Goal: Task Accomplishment & Management: Manage account settings

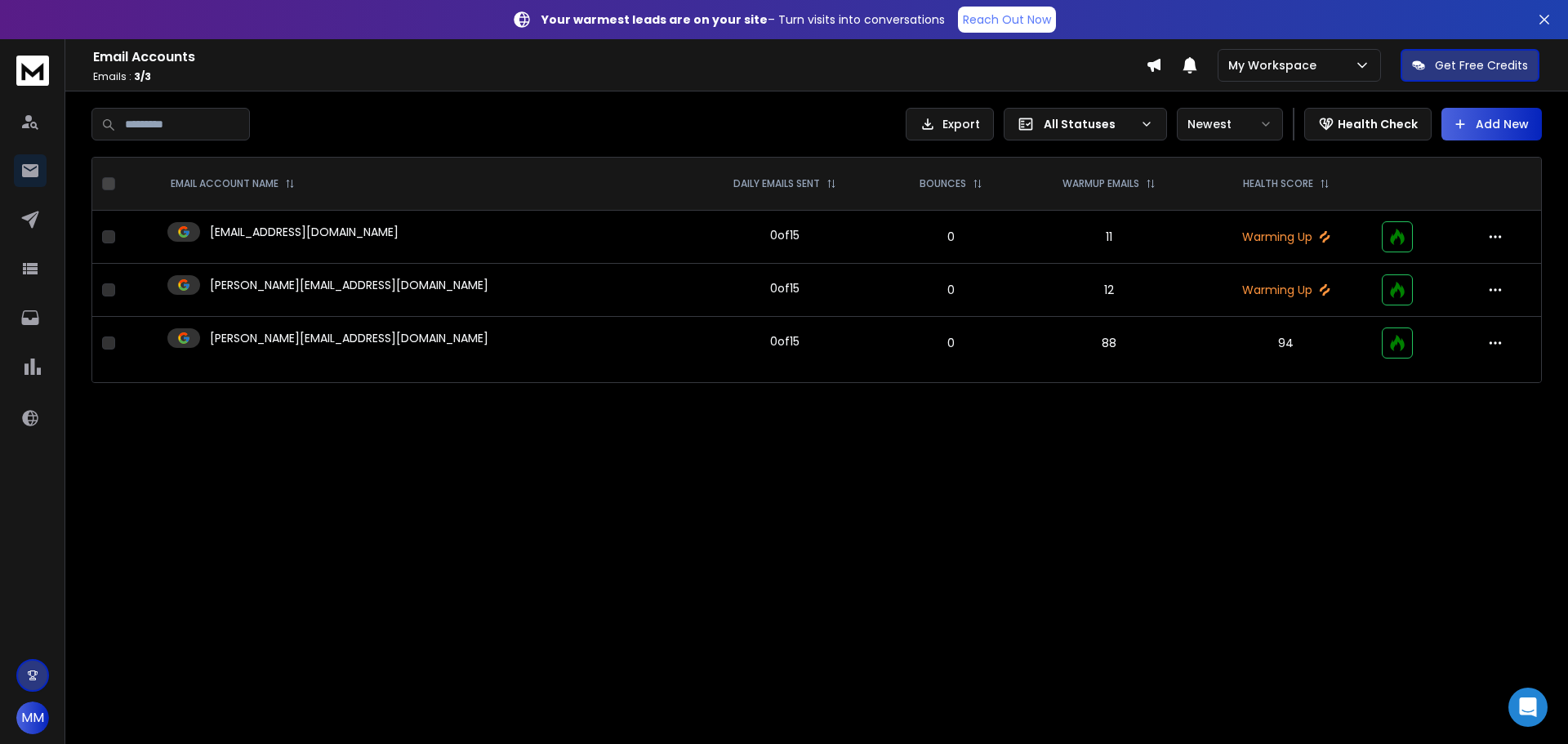
click at [686, 352] on td "0 of 15" at bounding box center [784, 338] width 197 height 42
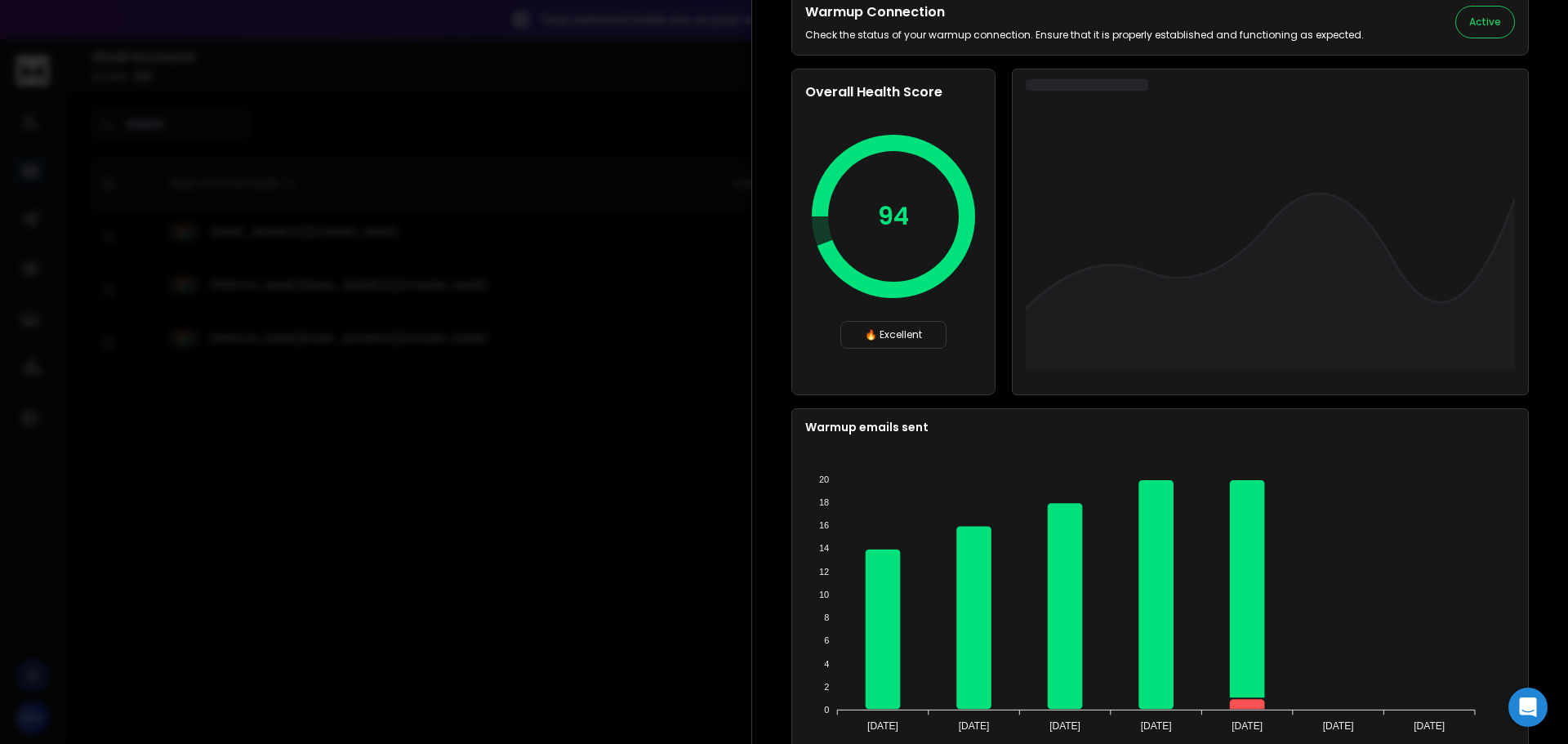
scroll to position [543, 0]
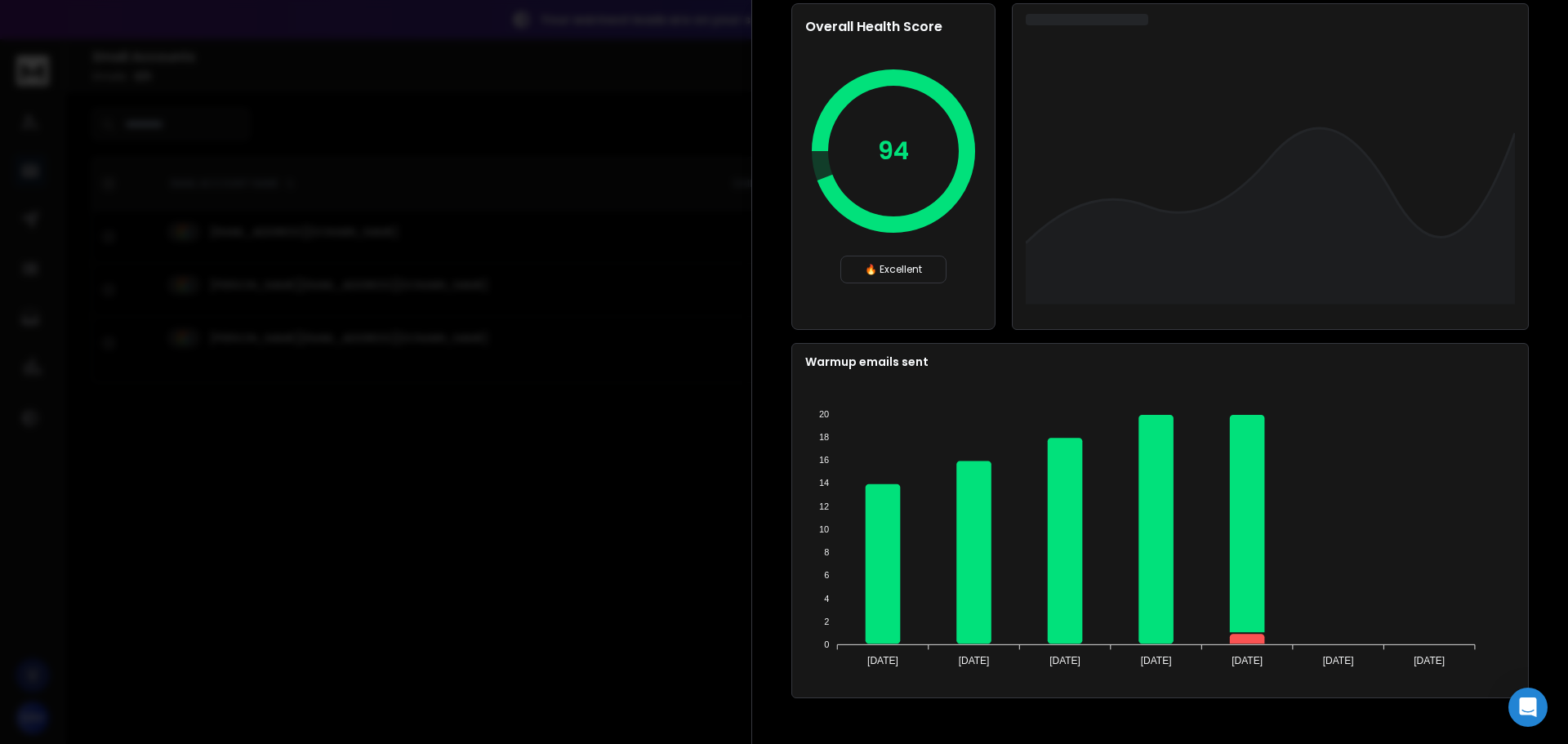
click at [556, 582] on div at bounding box center [784, 372] width 1568 height 744
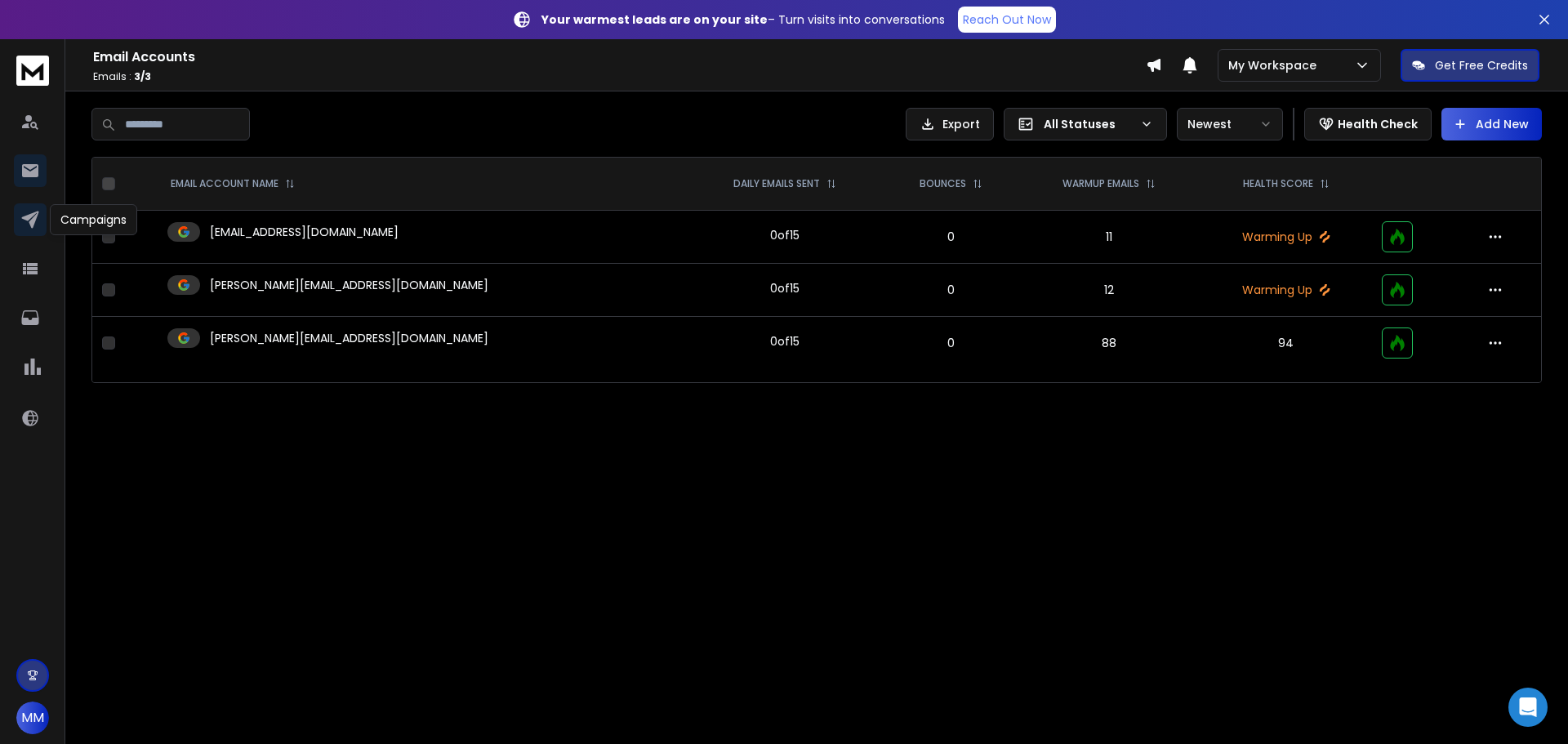
click at [23, 222] on icon at bounding box center [30, 220] width 20 height 20
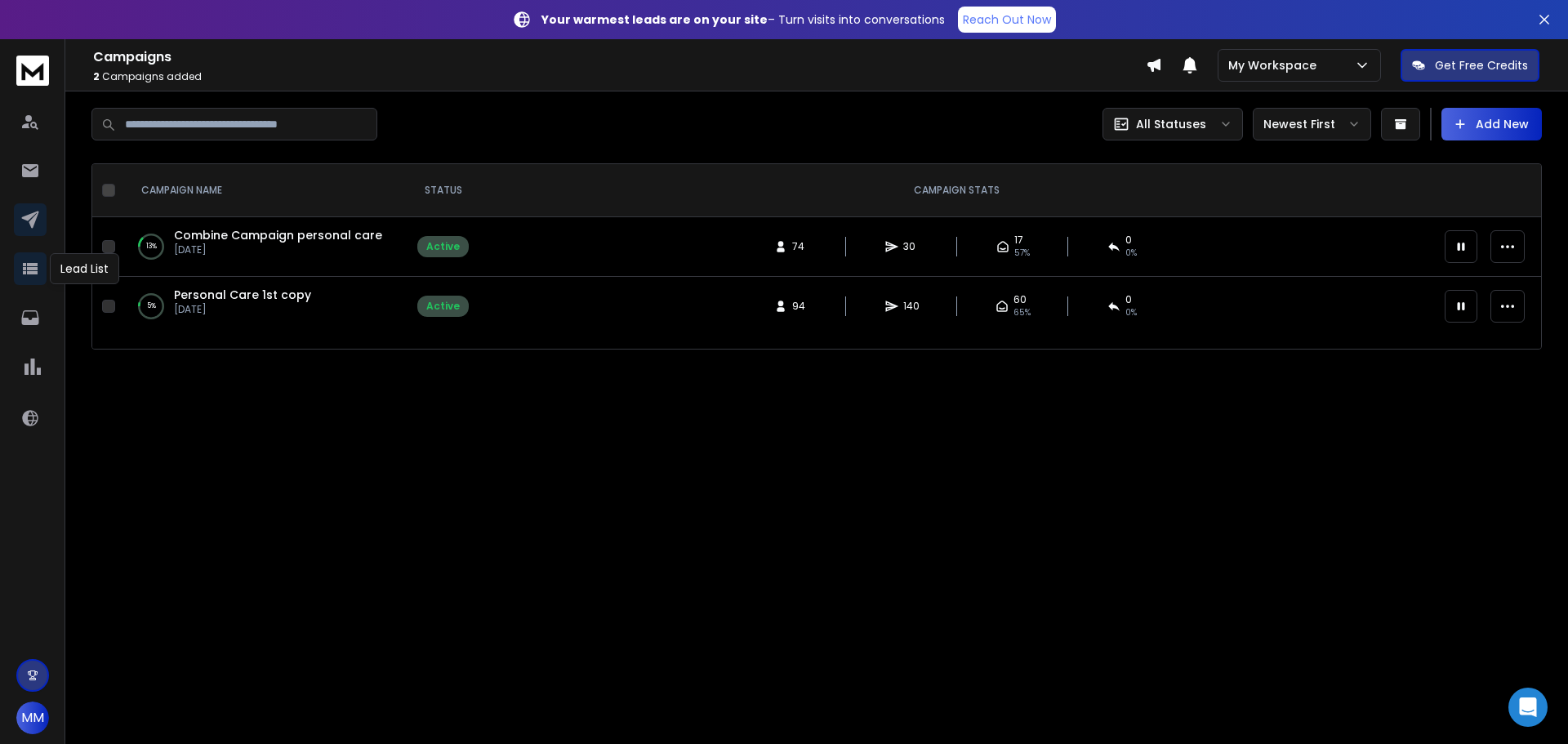
click at [17, 278] on link at bounding box center [30, 268] width 33 height 33
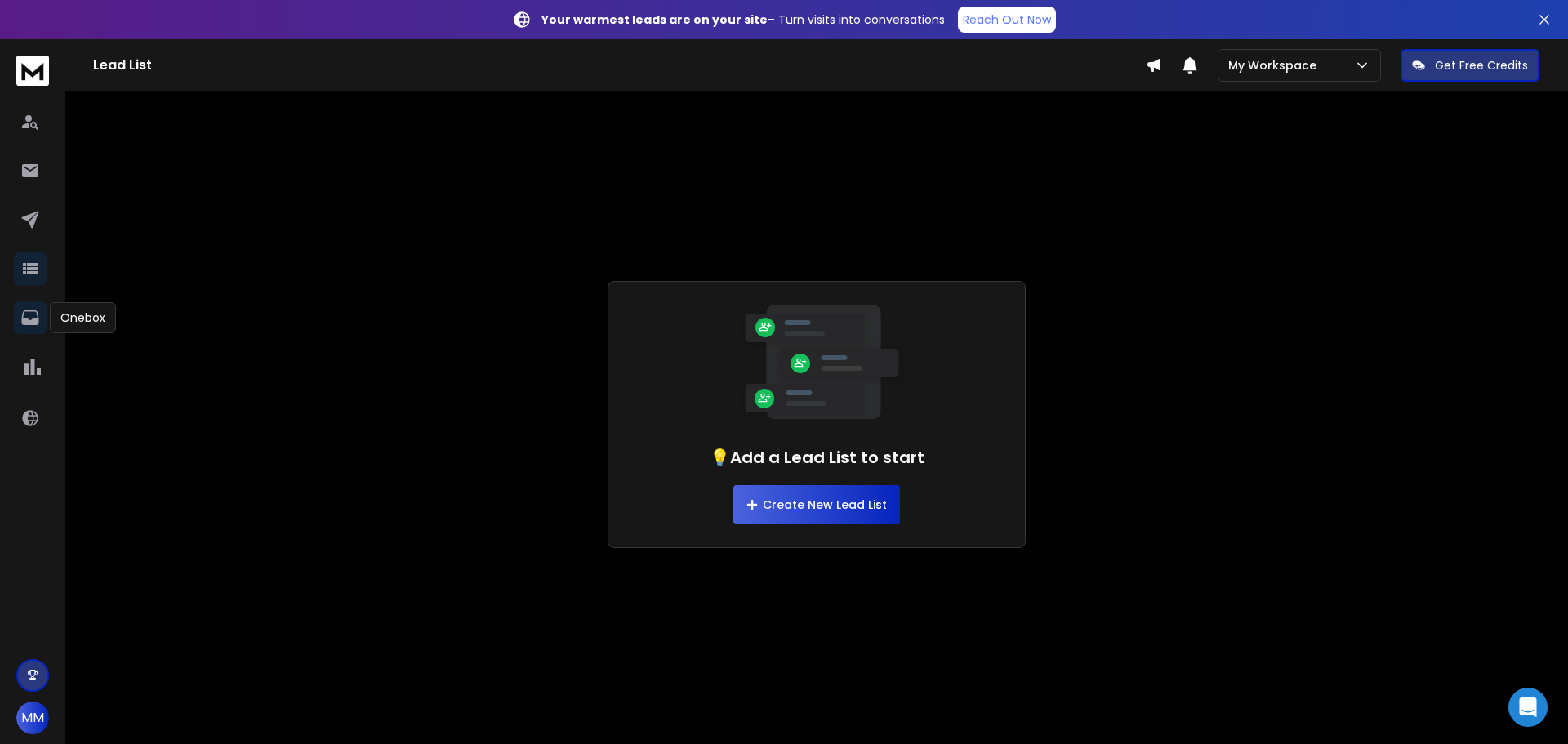
click at [20, 332] on link at bounding box center [30, 317] width 33 height 33
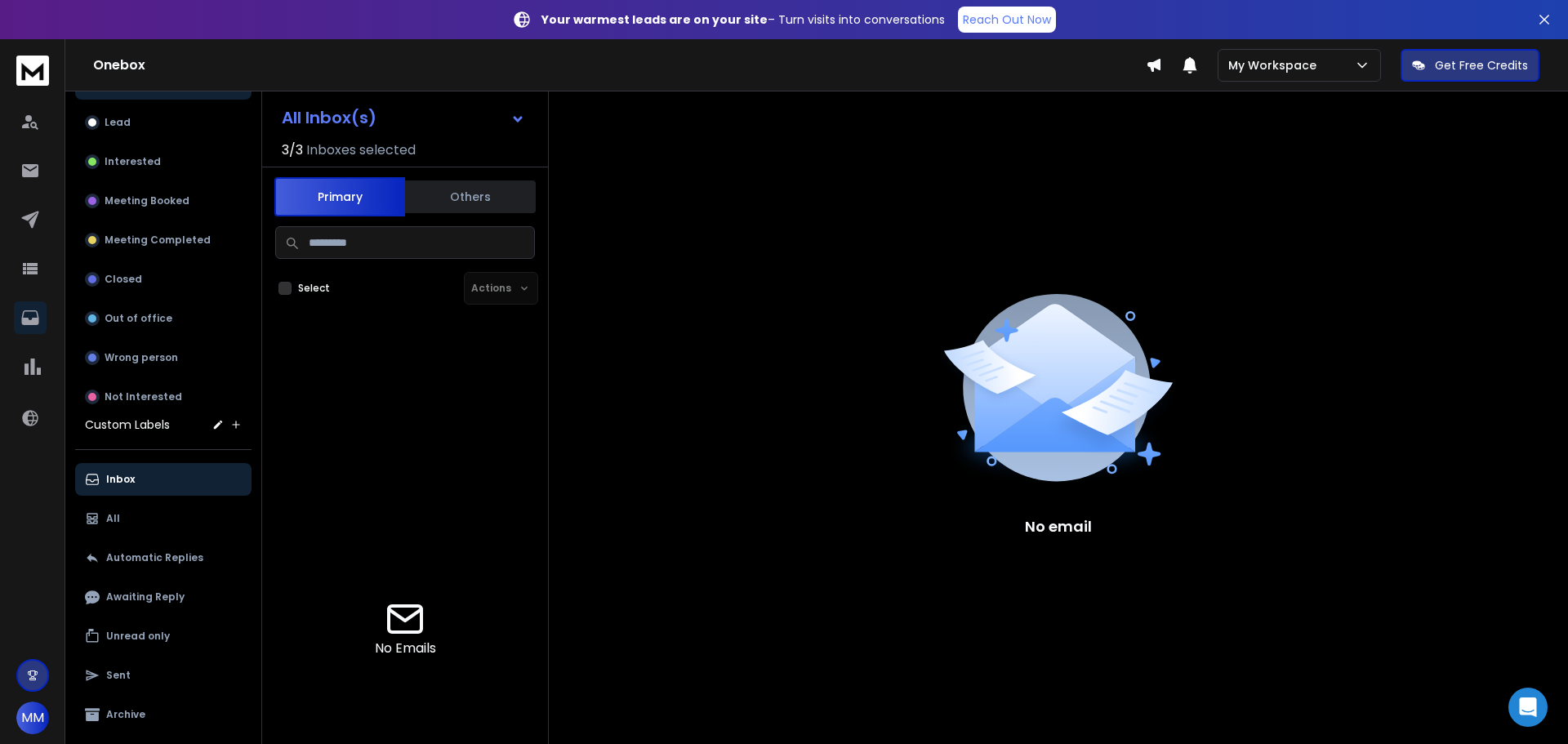
scroll to position [116, 0]
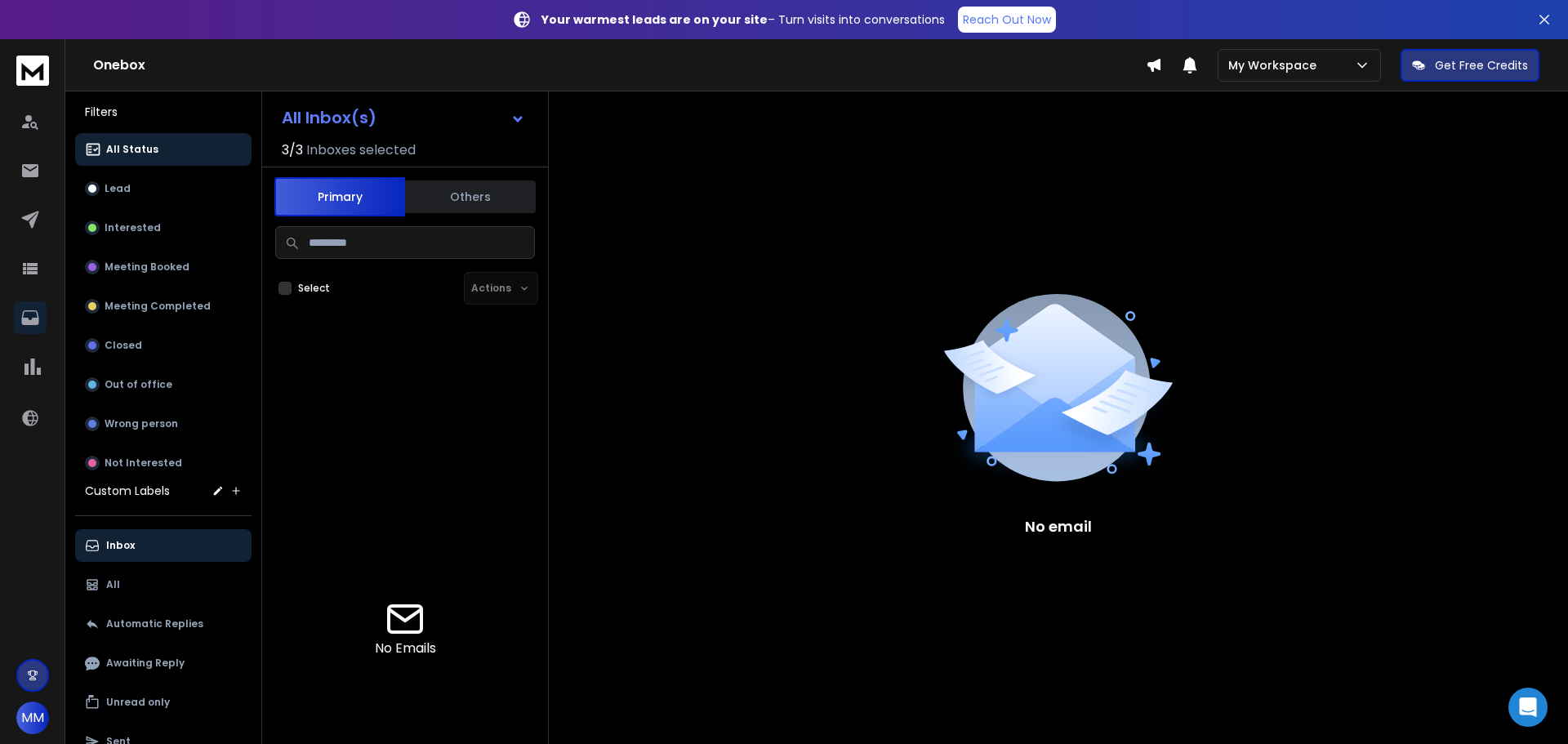
click at [449, 197] on button "Others" at bounding box center [470, 197] width 130 height 36
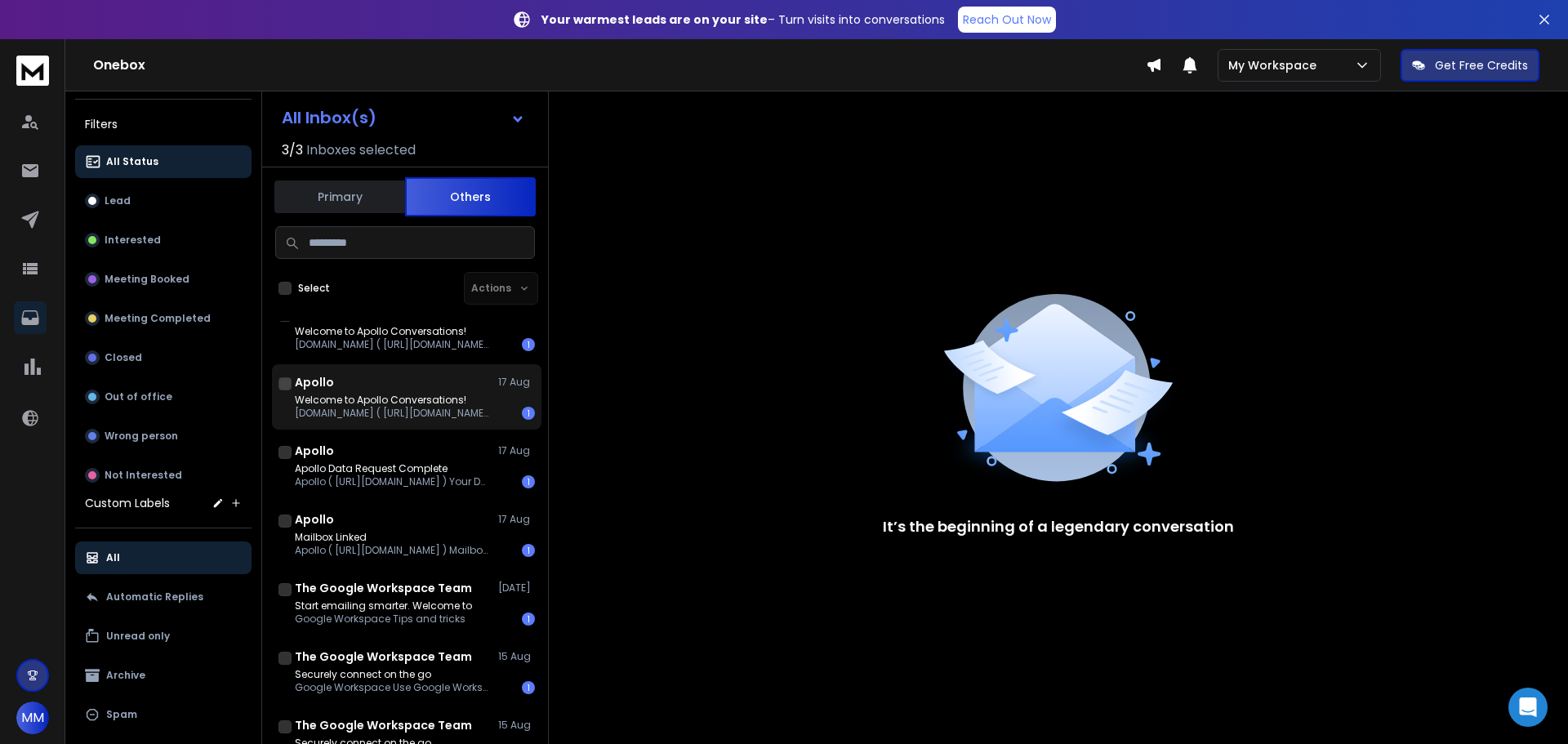
scroll to position [245, 0]
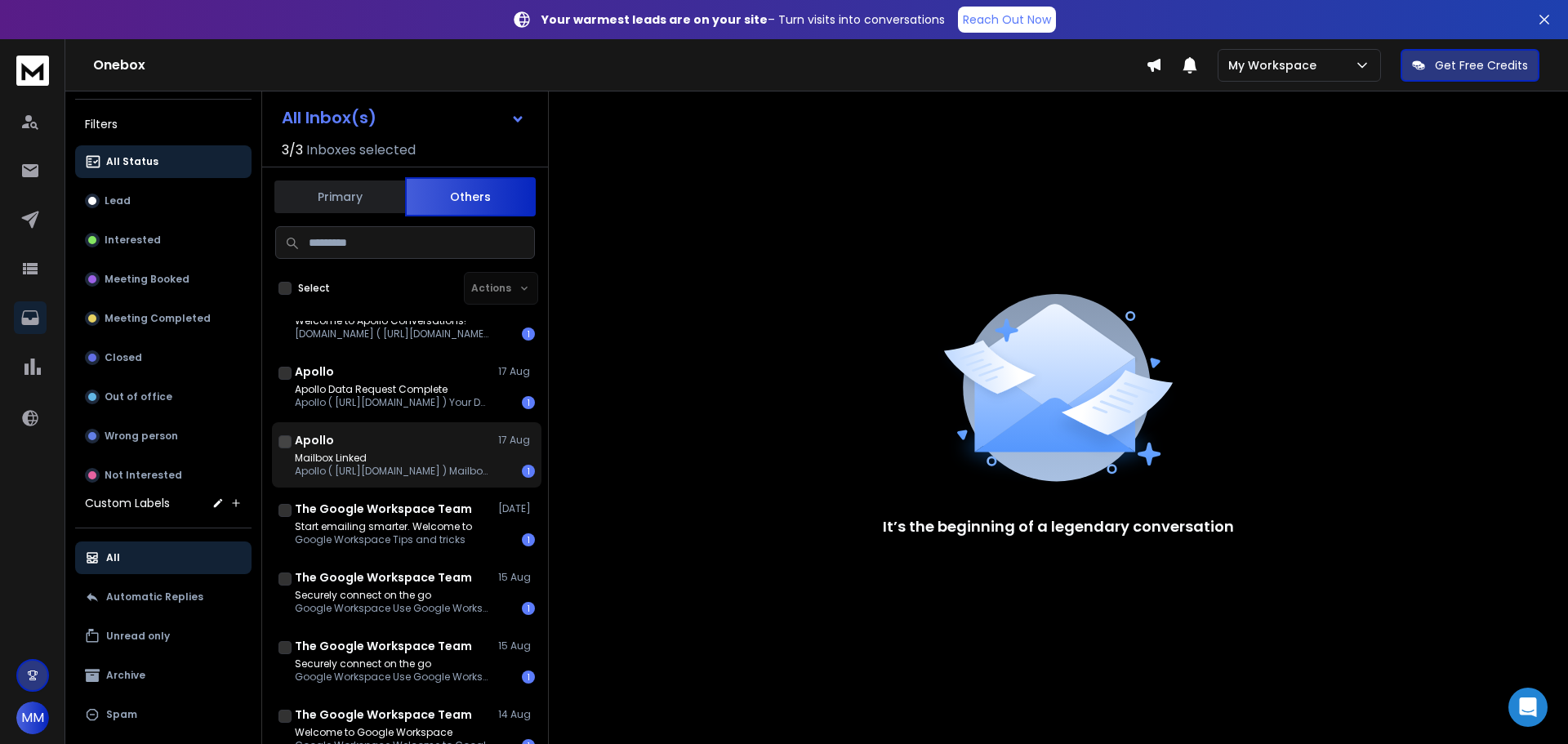
click at [431, 475] on p "Apollo ( https://www.apollo.io/?utm_campaign=Mailbox+Linked&utm_content=Mailbox…" at bounding box center [392, 471] width 196 height 13
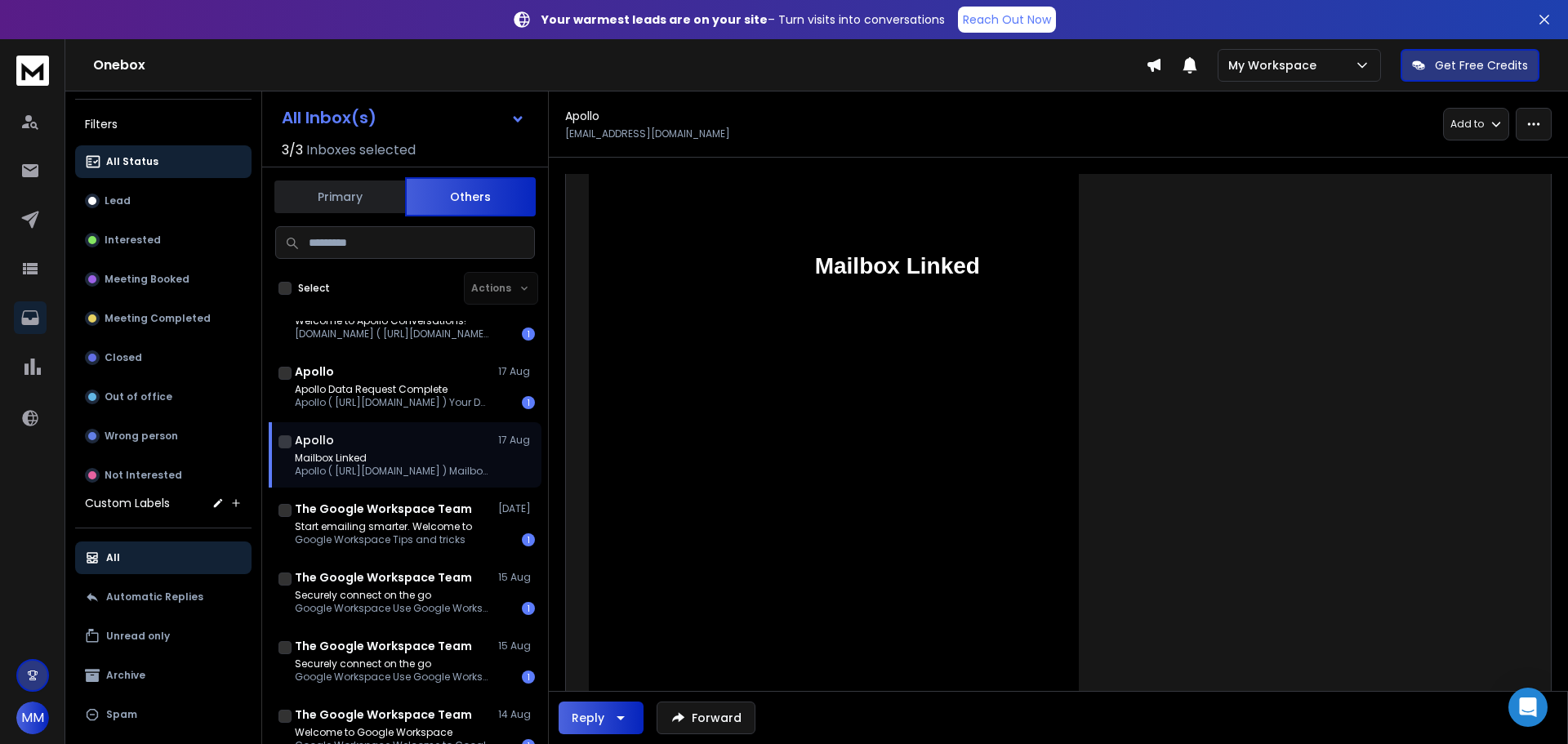
scroll to position [1224, 0]
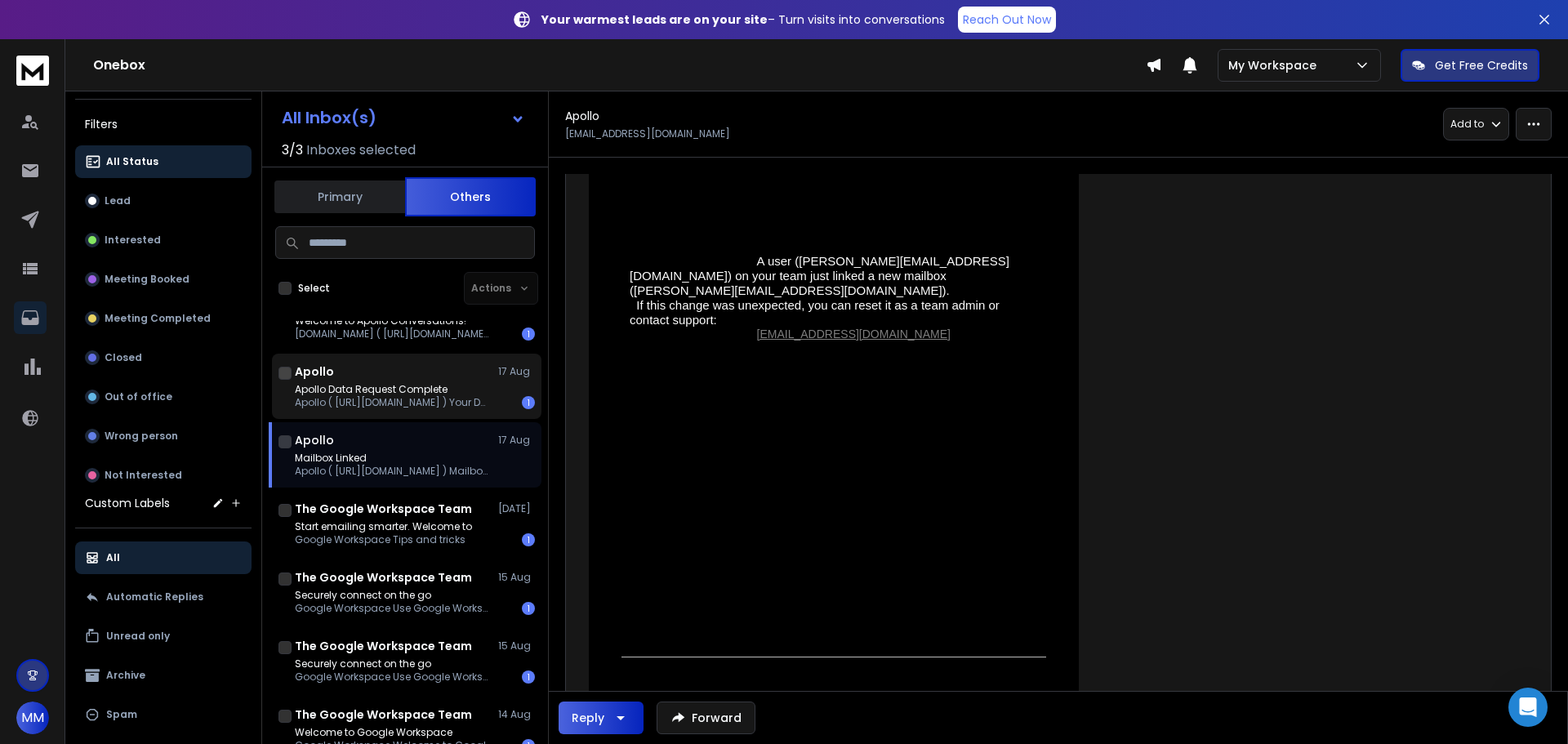
click at [393, 407] on p "Apollo ( https://www.apollo.io/?utm_campaign=Transactional%3A+Apollo+Data+Reque…" at bounding box center [392, 402] width 196 height 13
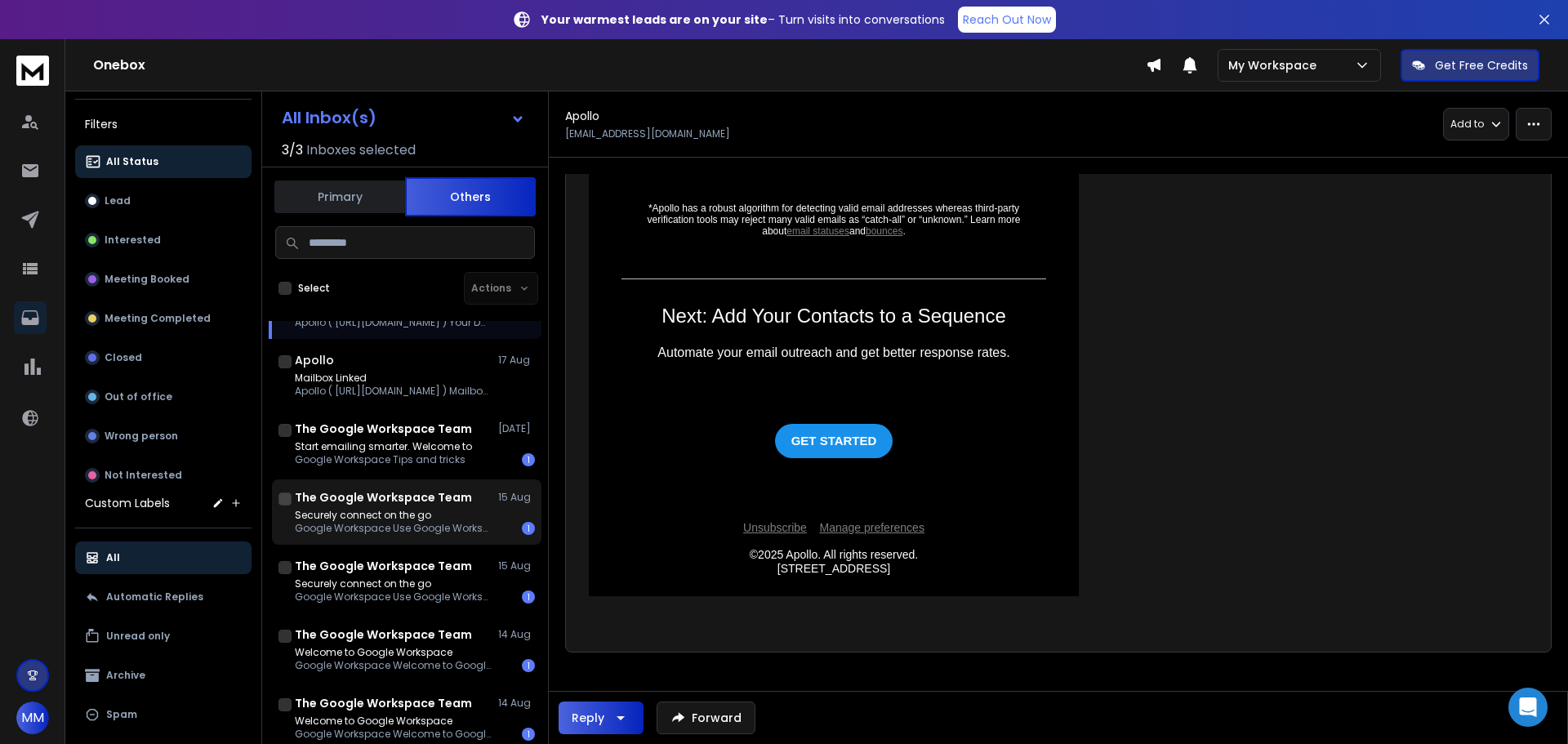
scroll to position [326, 0]
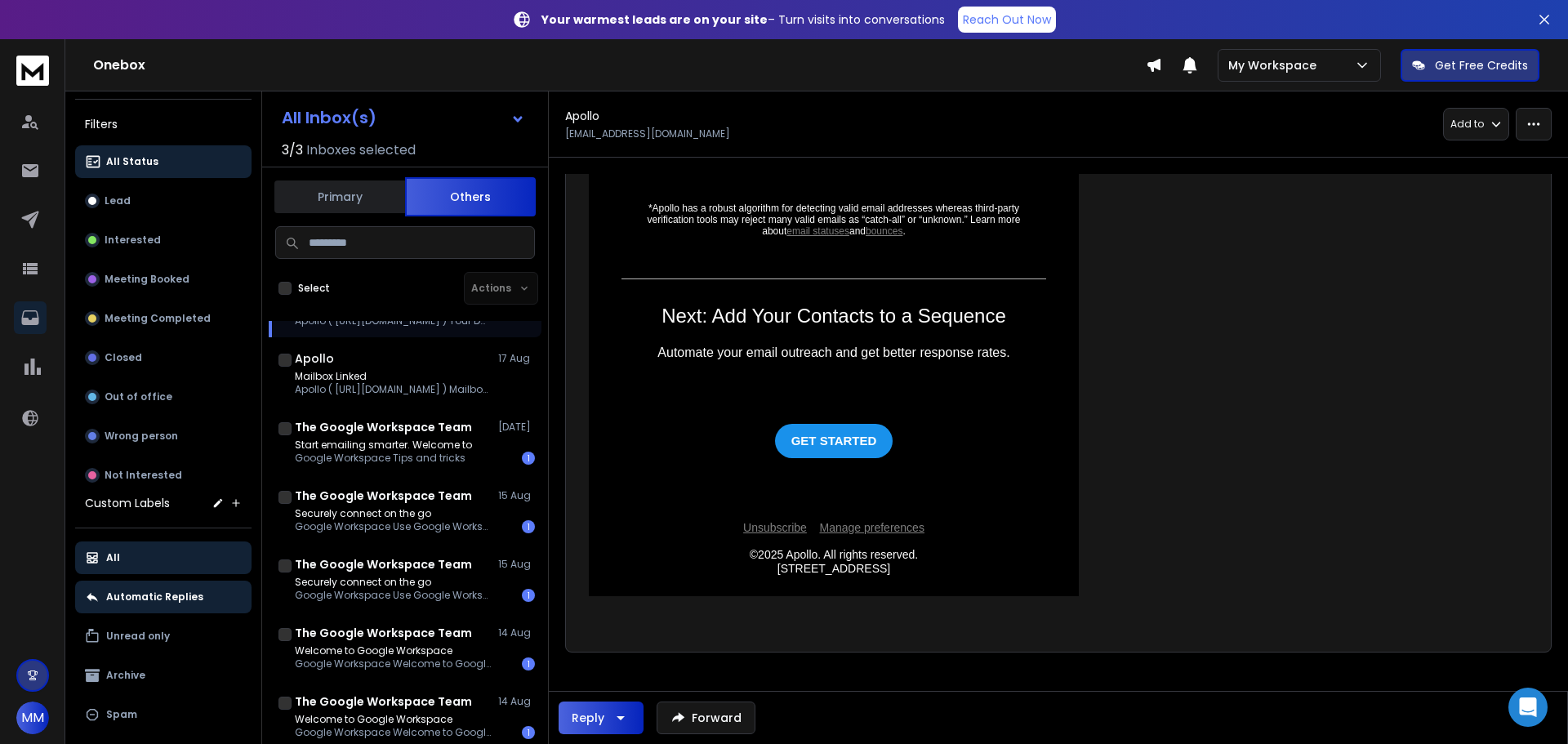
click at [153, 590] on p "Automatic Replies" at bounding box center [155, 597] width 98 height 13
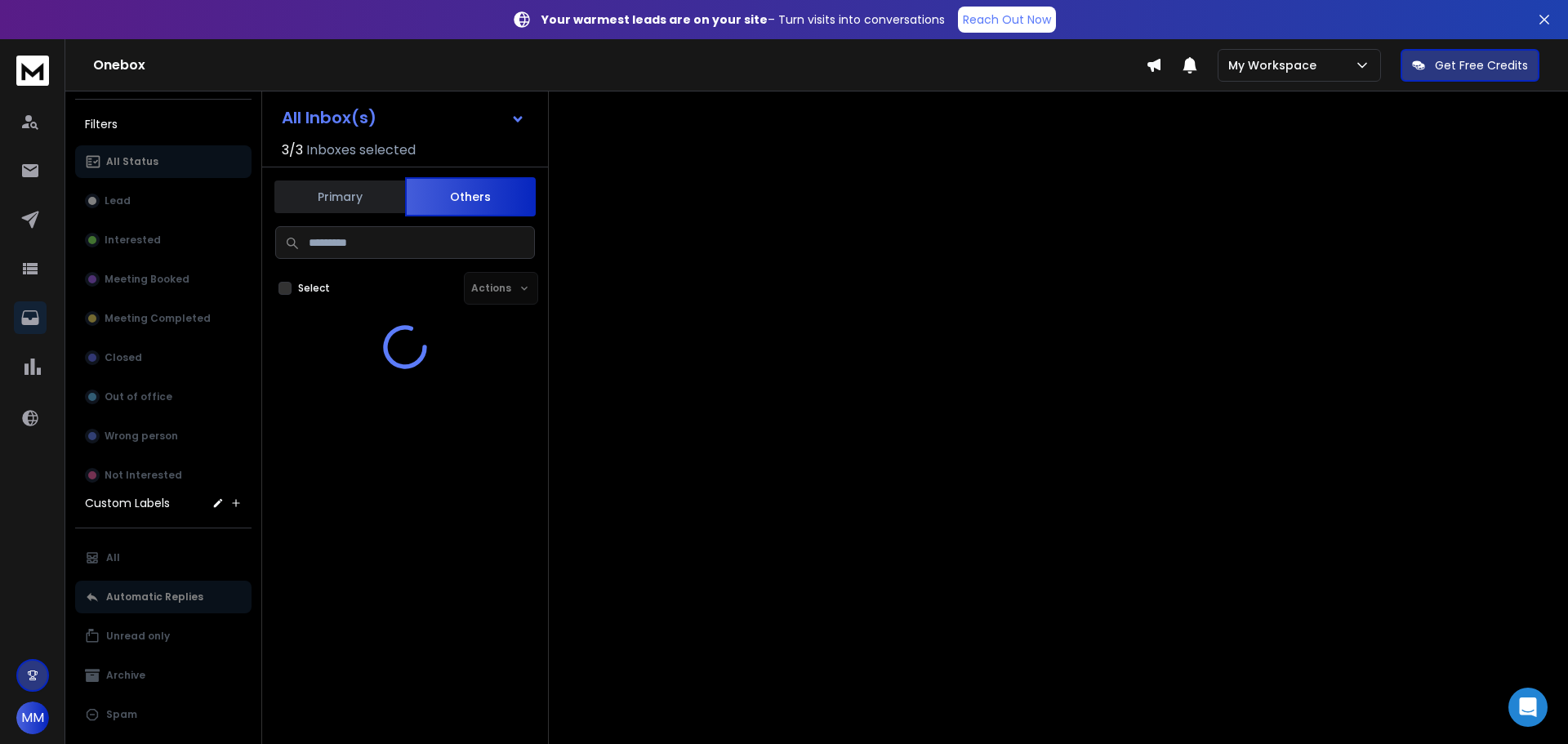
scroll to position [0, 0]
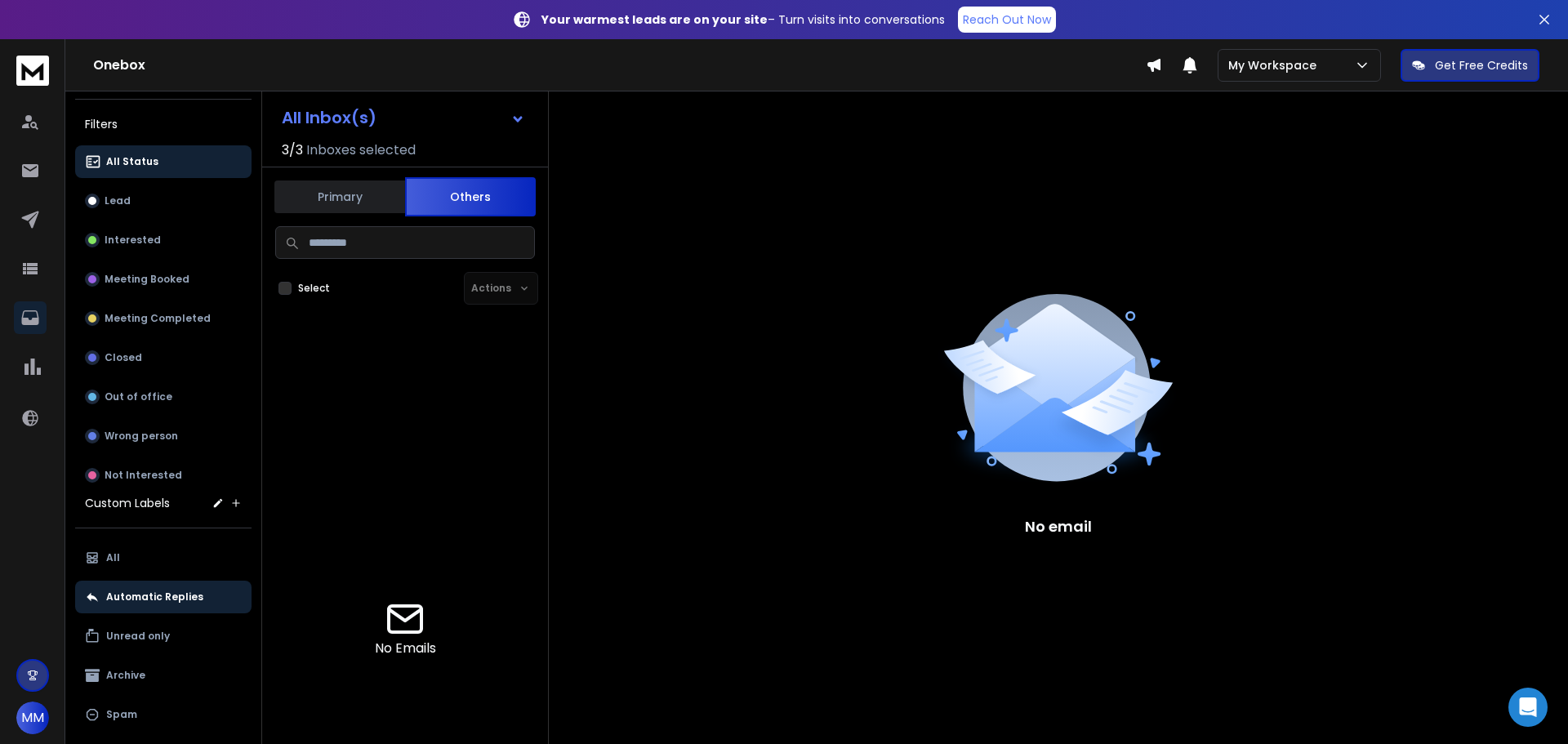
click at [348, 186] on button "Primary" at bounding box center [339, 197] width 130 height 36
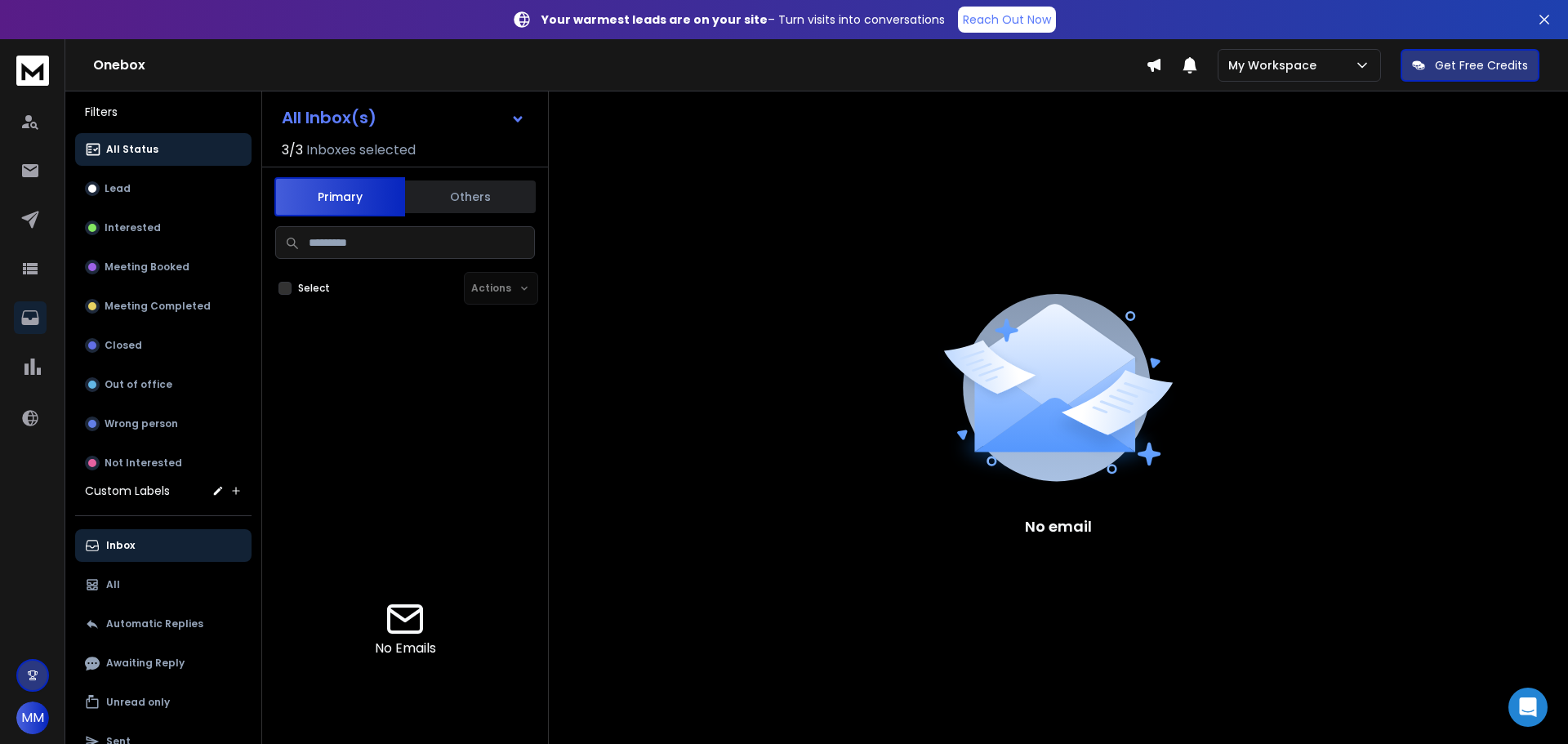
click at [135, 577] on button "All" at bounding box center [163, 585] width 176 height 33
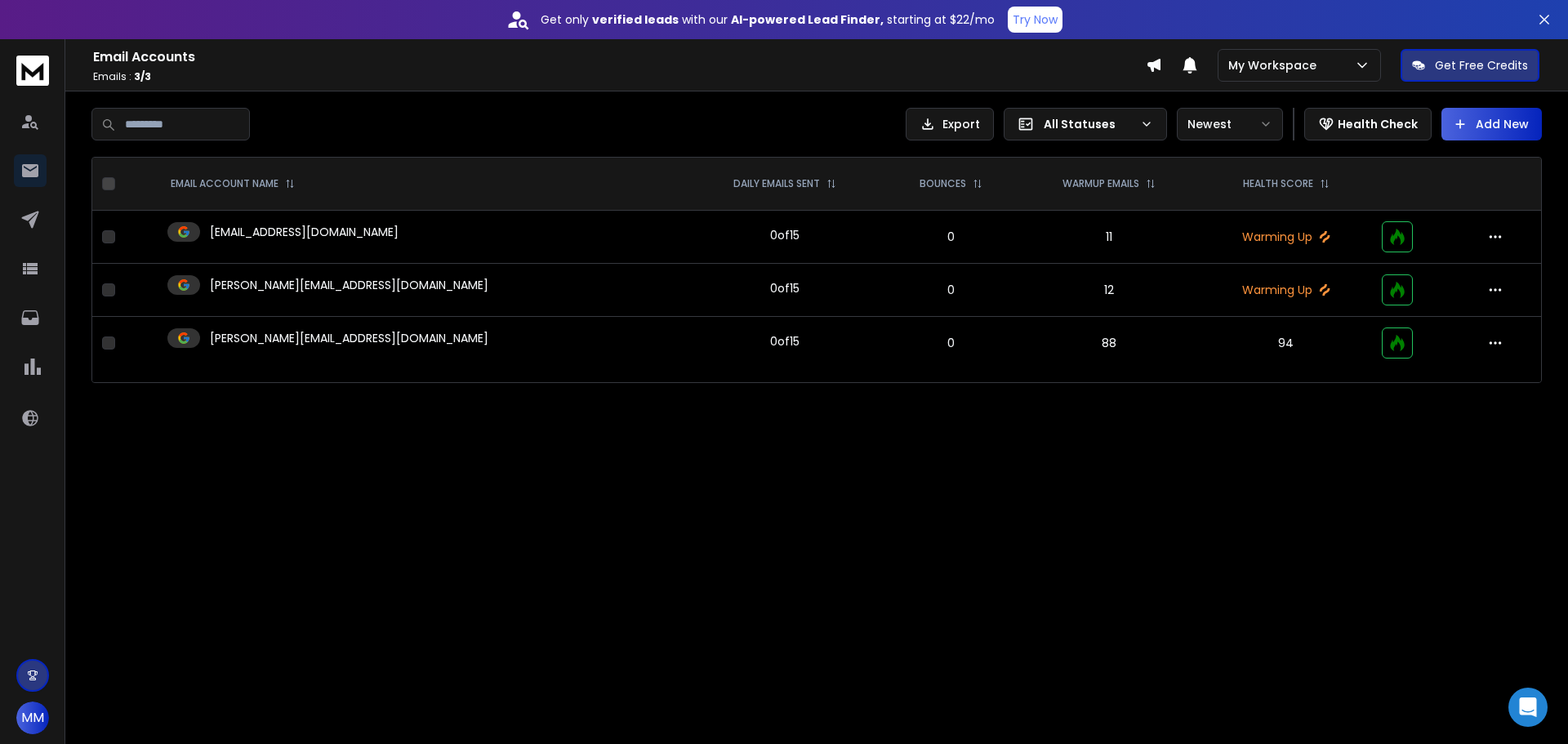
click at [266, 287] on p "[PERSON_NAME][EMAIL_ADDRESS][DOMAIN_NAME]" at bounding box center [349, 284] width 279 height 16
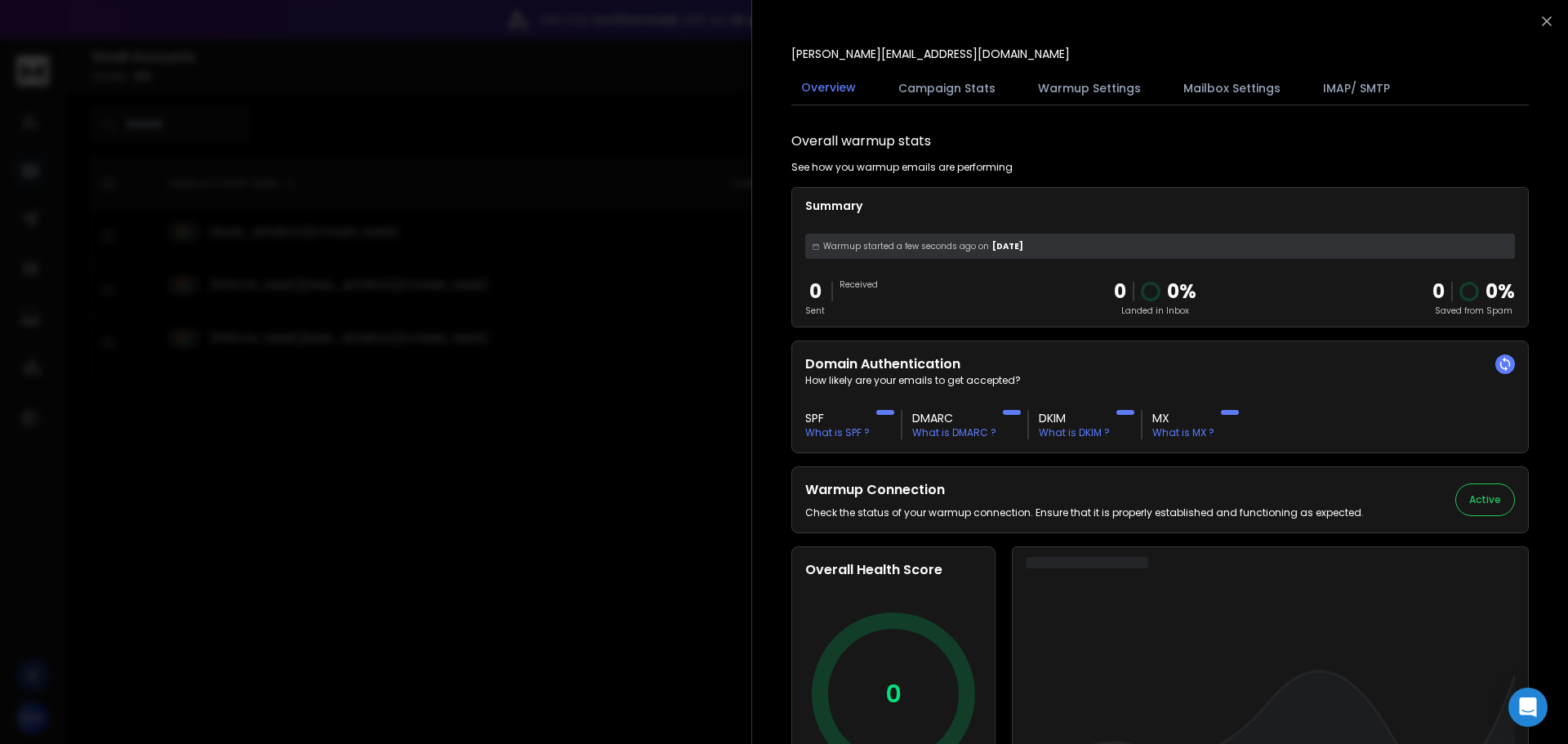
drag, startPoint x: 370, startPoint y: 405, endPoint x: 365, endPoint y: 391, distance: 14.9
click at [370, 404] on div at bounding box center [784, 372] width 1568 height 744
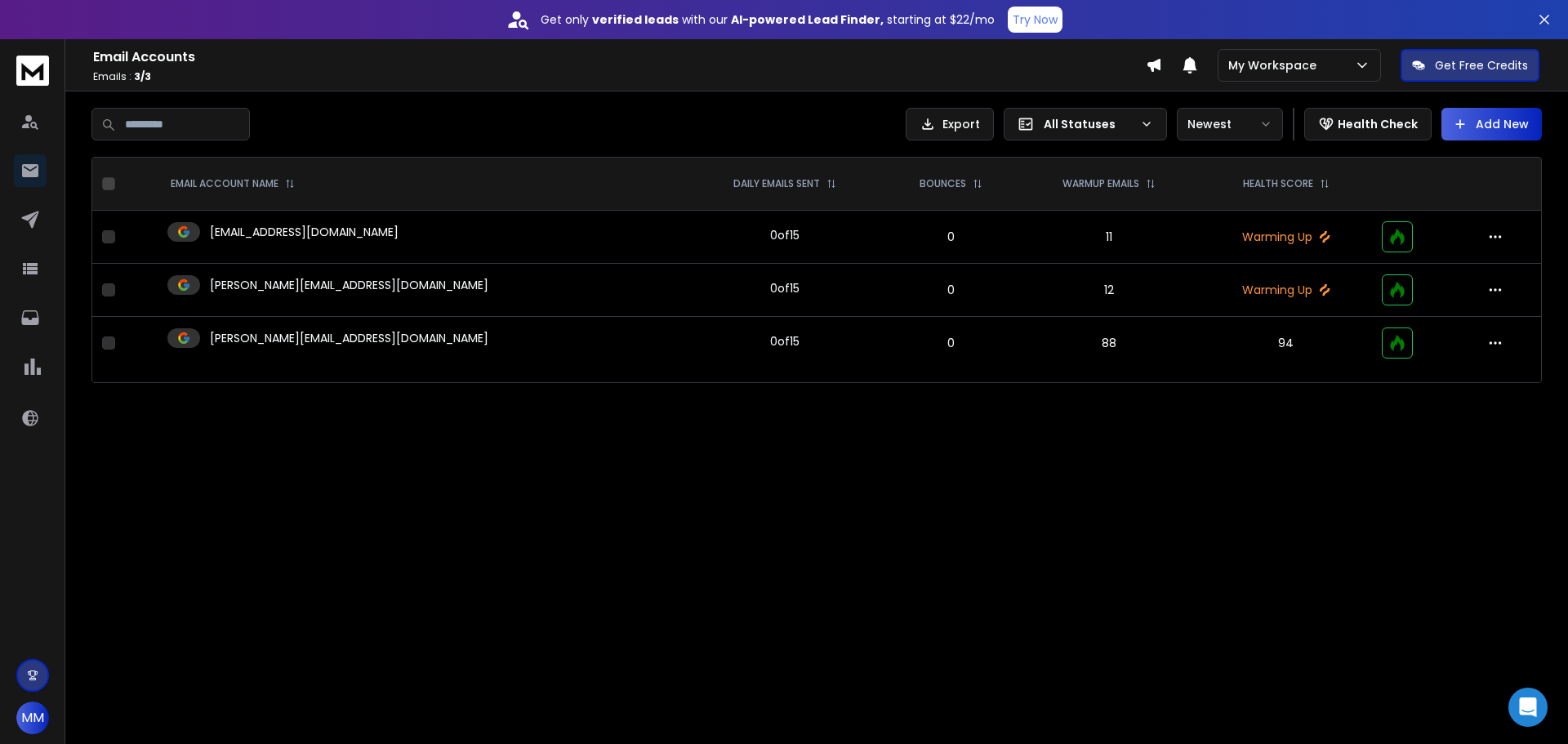
click at [297, 232] on p "[EMAIL_ADDRESS][DOMAIN_NAME]" at bounding box center [304, 231] width 189 height 16
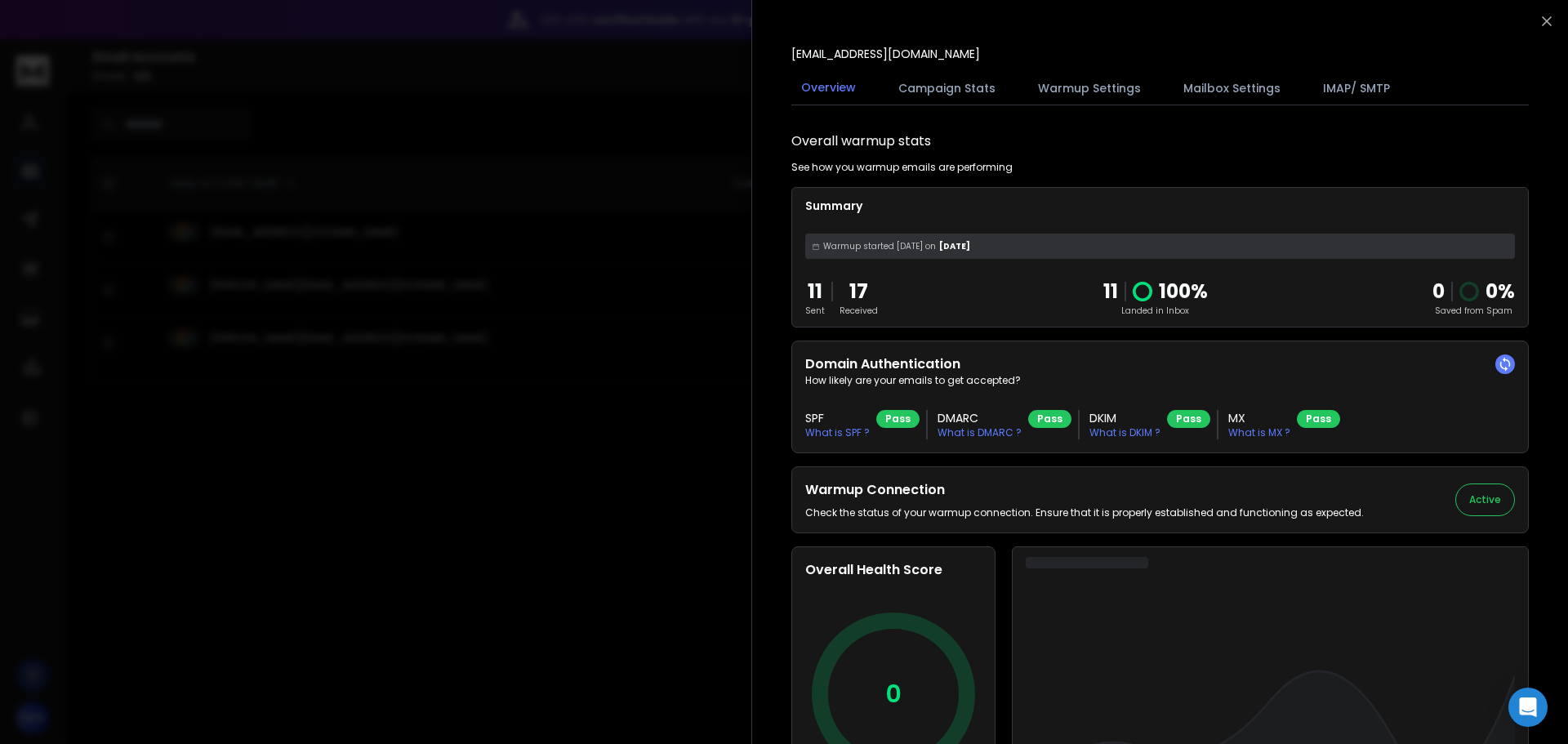
click at [1215, 79] on button "Mailbox Settings" at bounding box center [1231, 88] width 116 height 36
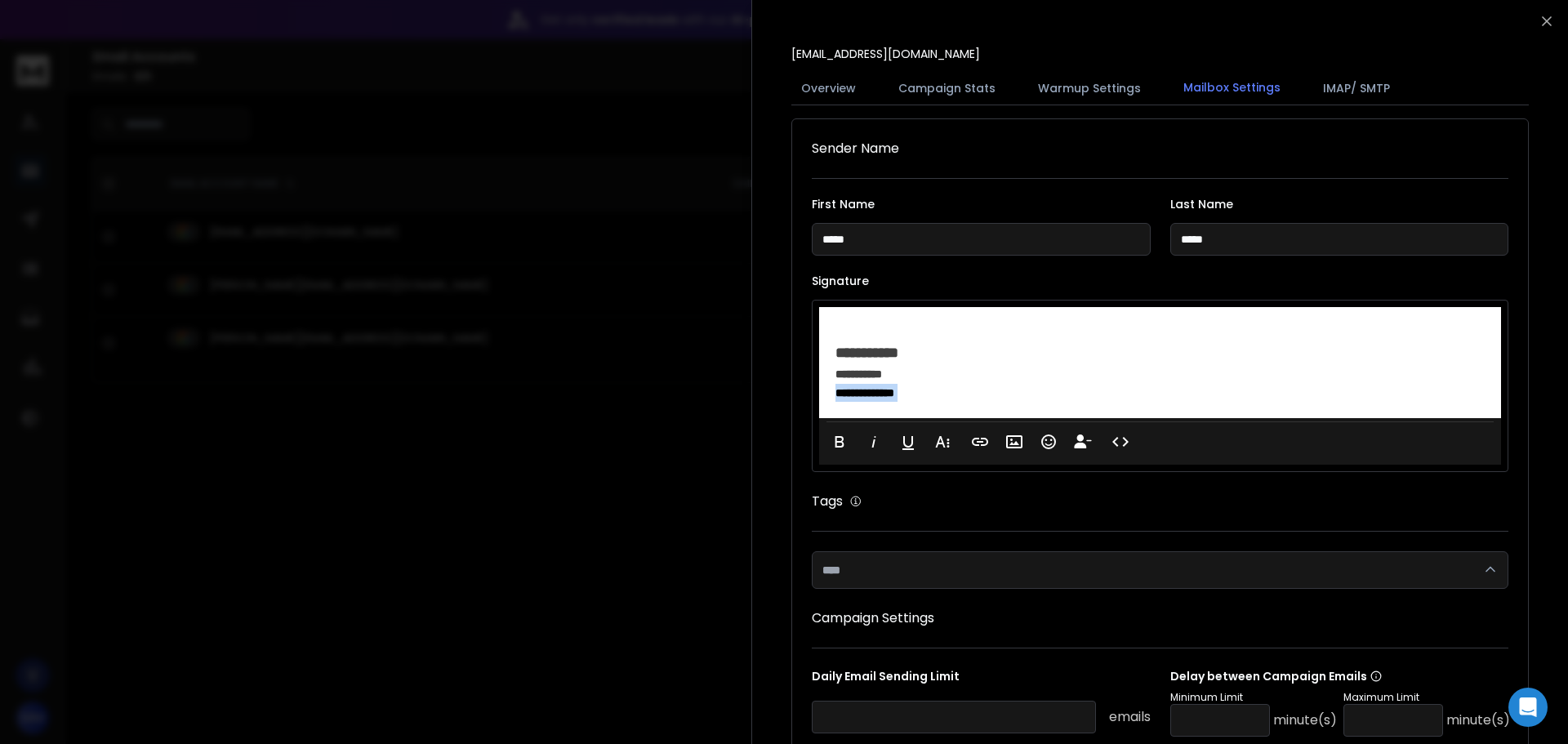
drag, startPoint x: 927, startPoint y: 396, endPoint x: 833, endPoint y: 398, distance: 94.0
click at [833, 398] on div "**********" at bounding box center [1160, 362] width 682 height 111
copy div "**********"
click at [495, 590] on div at bounding box center [784, 372] width 1568 height 744
